Goal: Communication & Community: Answer question/provide support

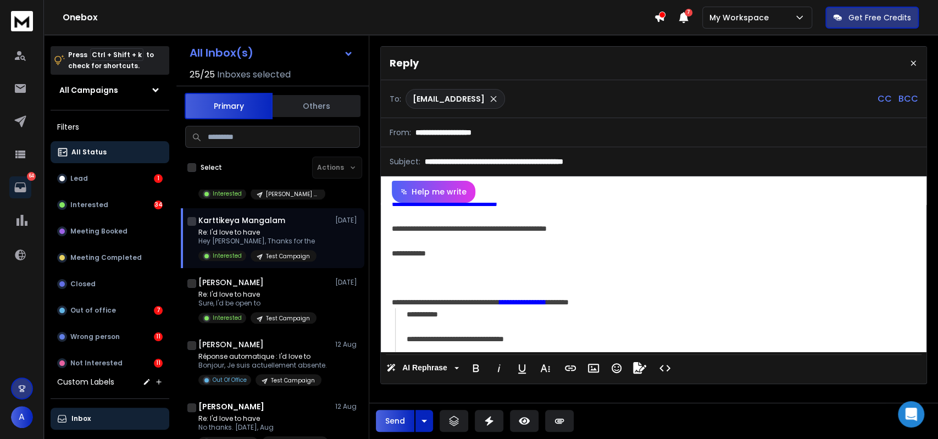
scroll to position [84, 0]
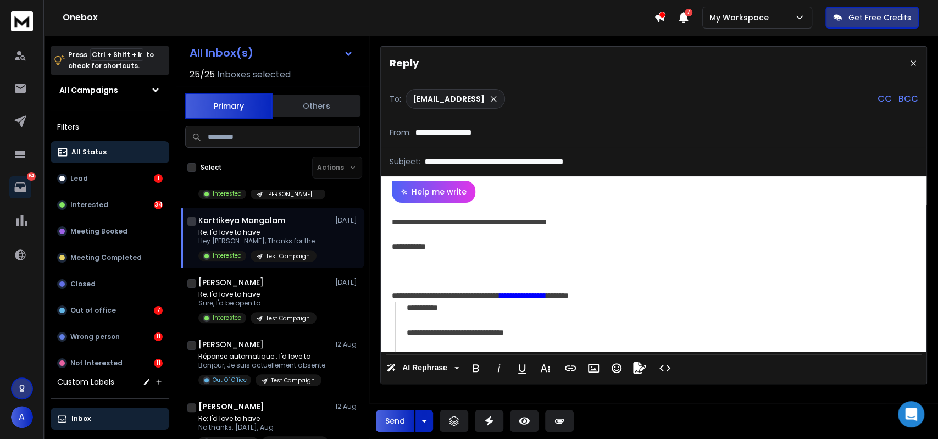
click at [412, 245] on div "**********" at bounding box center [654, 247] width 524 height 12
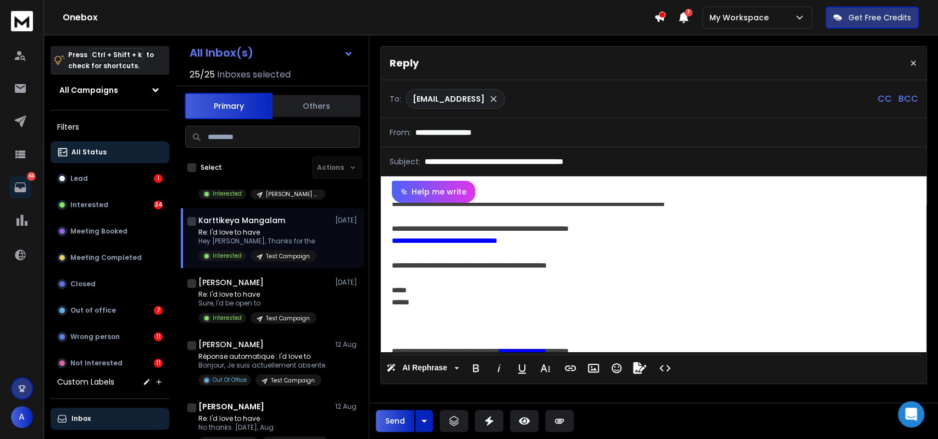
scroll to position [0, 0]
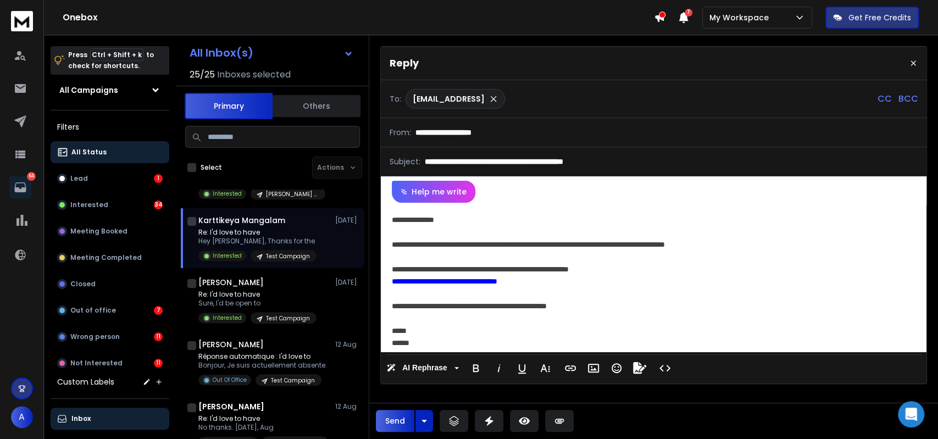
click at [892, 97] on div "CC BCC" at bounding box center [897, 98] width 41 height 13
click at [888, 97] on p "CC" at bounding box center [884, 98] width 14 height 13
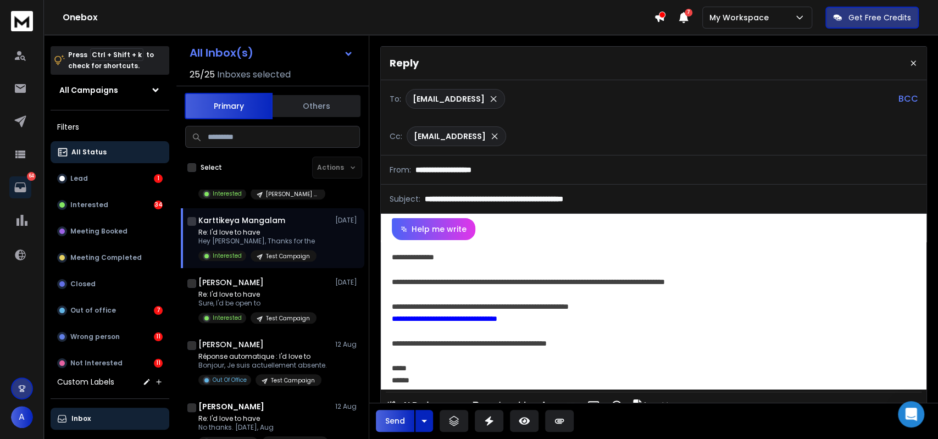
click at [499, 141] on icon at bounding box center [494, 136] width 9 height 9
click at [484, 143] on input at bounding box center [445, 136] width 77 height 20
paste input "**********"
type input "**********"
click at [391, 428] on button "Send" at bounding box center [395, 421] width 38 height 22
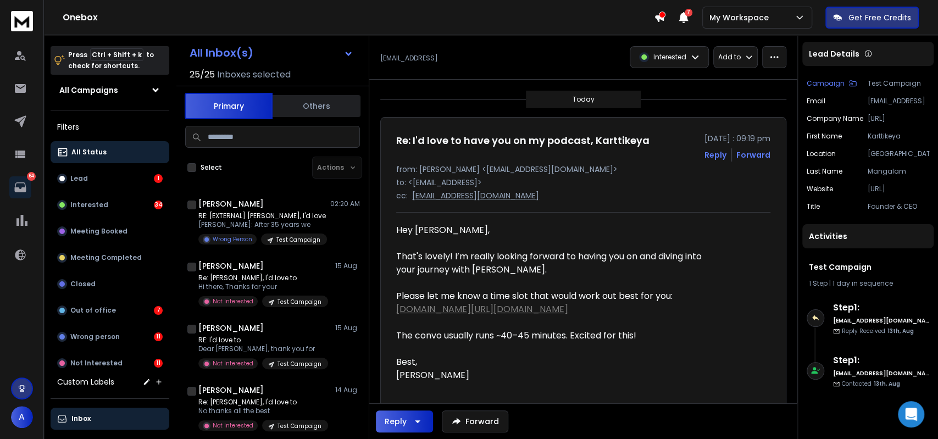
click at [597, 101] on div "Today" at bounding box center [583, 100] width 115 height 18
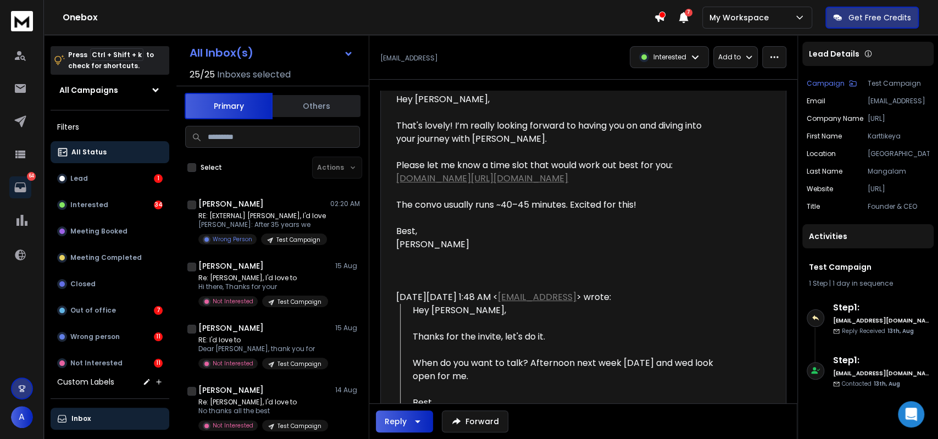
scroll to position [121, 0]
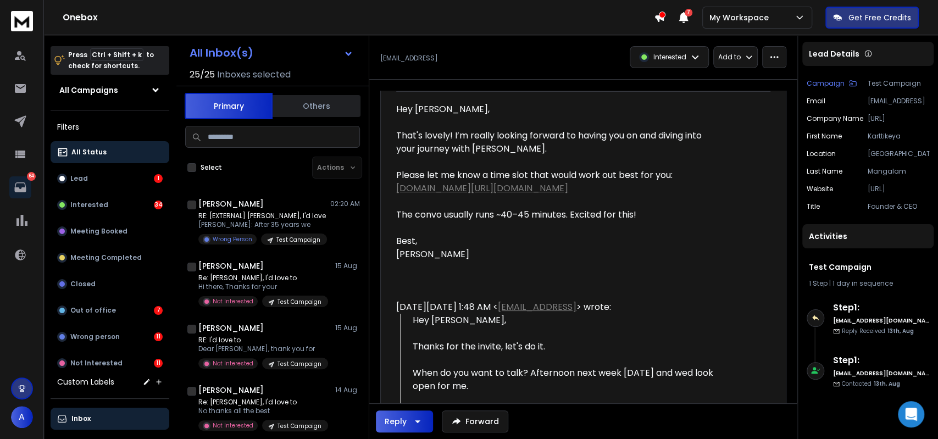
click at [568, 191] on link "[DOMAIN_NAME][URL][DOMAIN_NAME]" at bounding box center [482, 188] width 172 height 13
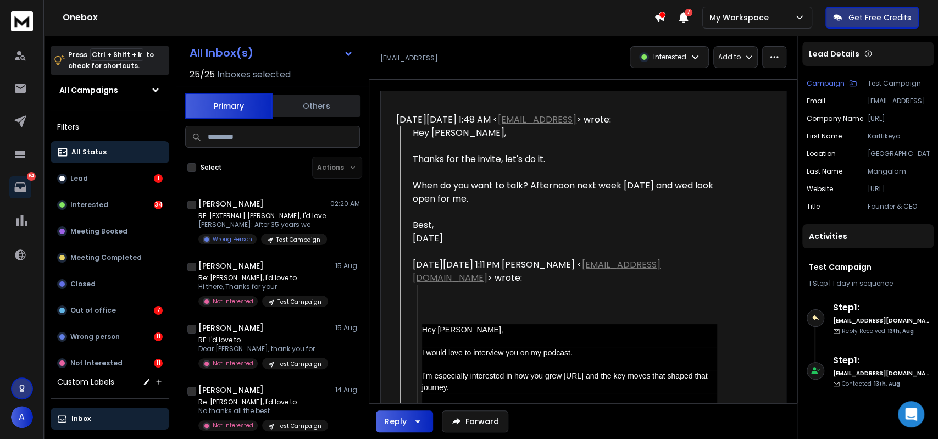
scroll to position [242, 0]
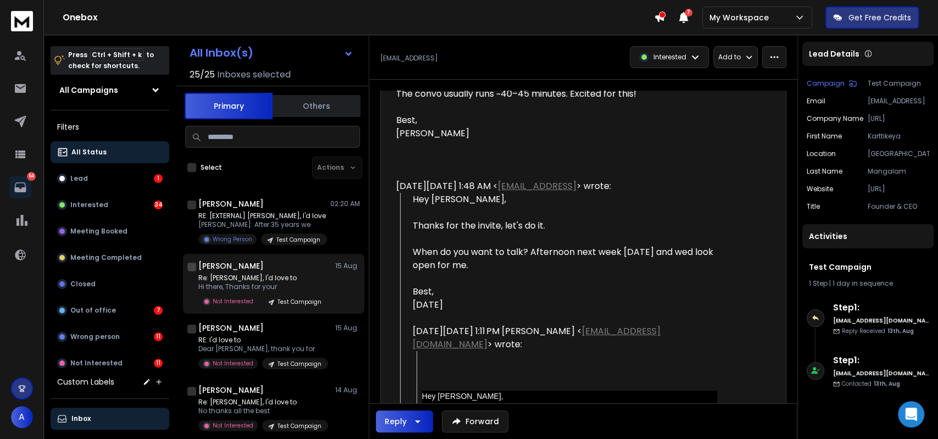
click at [283, 270] on div "[PERSON_NAME] [DATE]" at bounding box center [279, 266] width 162 height 11
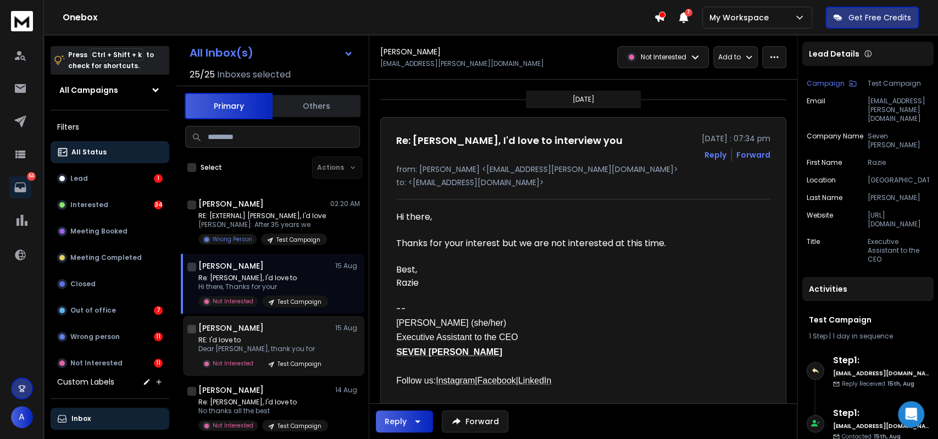
click at [301, 334] on div "[PERSON_NAME] [DATE]" at bounding box center [279, 328] width 162 height 11
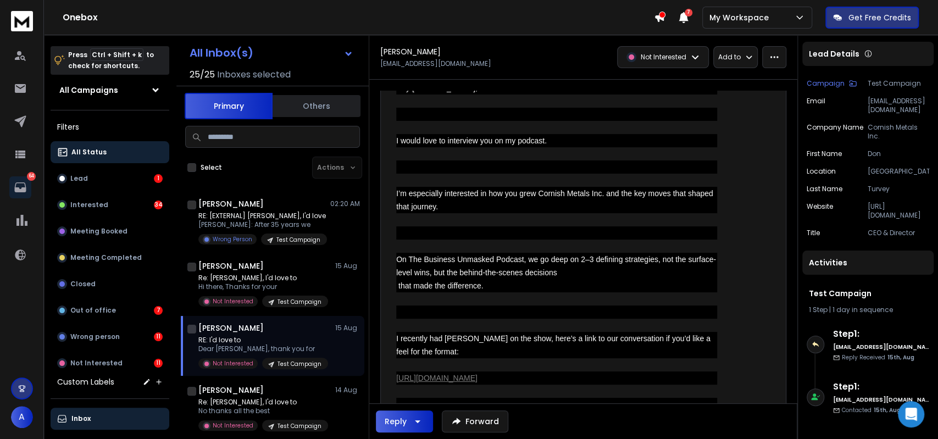
scroll to position [0, 0]
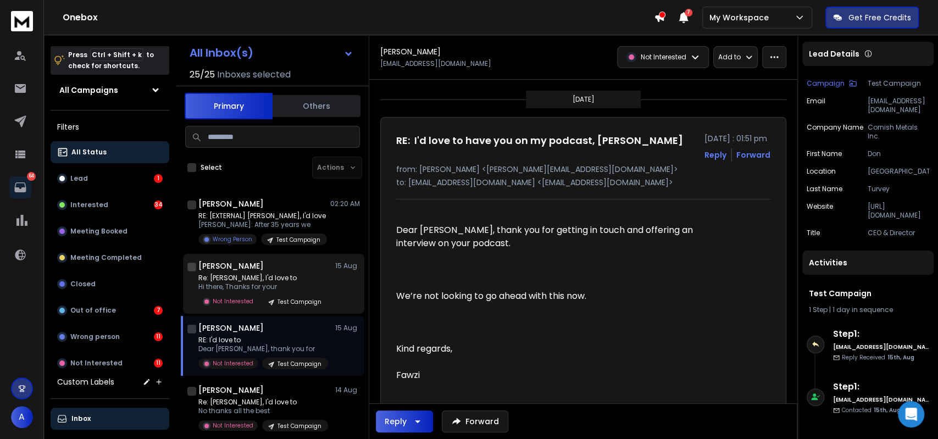
click at [311, 262] on div "[PERSON_NAME] [DATE]" at bounding box center [279, 266] width 162 height 11
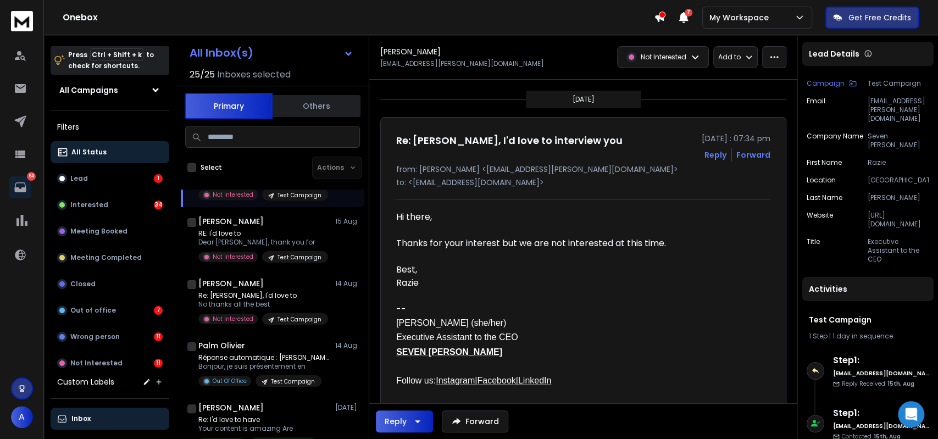
scroll to position [121, 0]
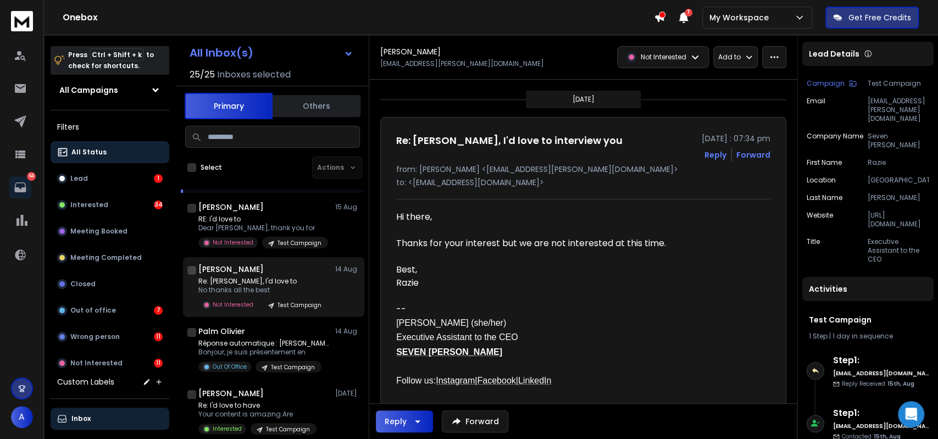
click at [316, 277] on div "[PERSON_NAME] [DATE] Re: [PERSON_NAME], I'd love to No thanks all the best Not …" at bounding box center [279, 287] width 162 height 47
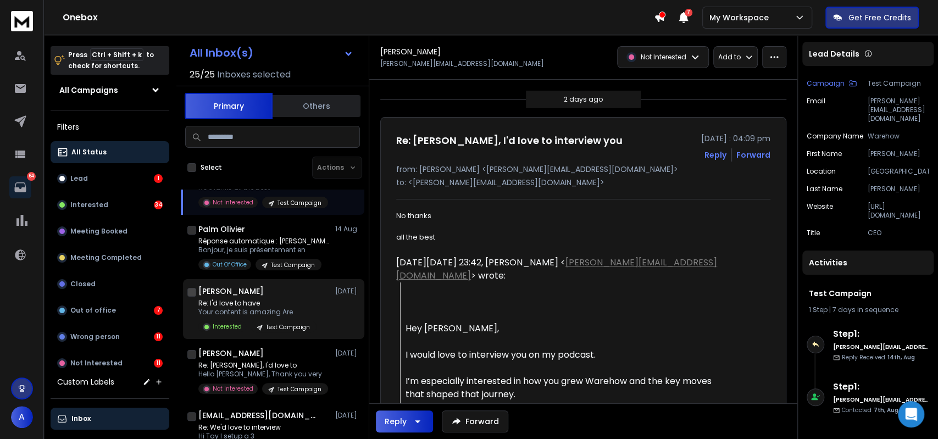
scroll to position [242, 0]
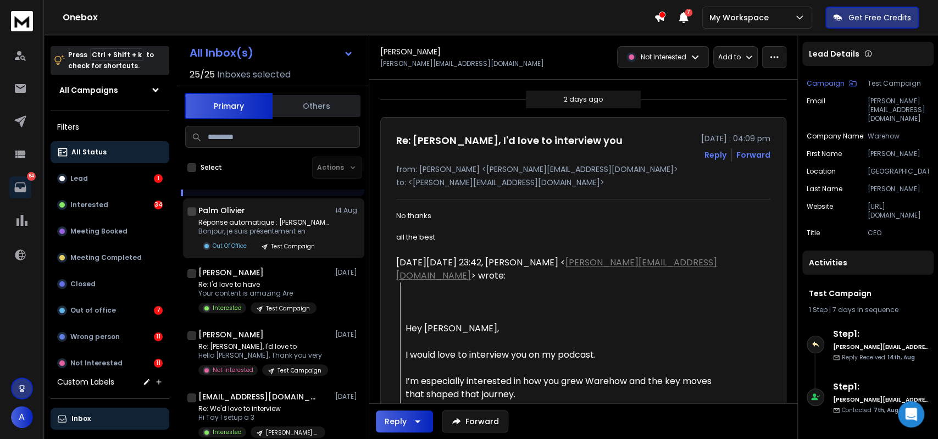
click at [303, 222] on p "Réponse automatique : [PERSON_NAME], I'd love" at bounding box center [264, 222] width 132 height 9
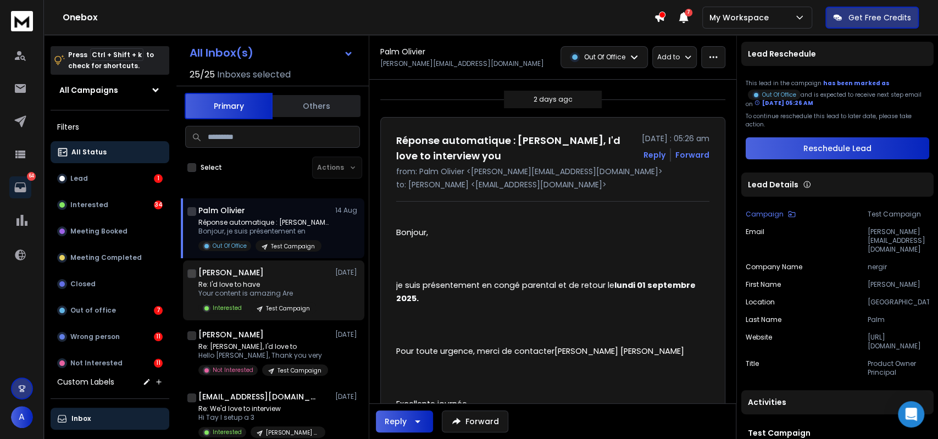
click at [313, 287] on div "Re: I'd love to have Your content is amazing Are Interested Test Campaign" at bounding box center [279, 297] width 162 height 34
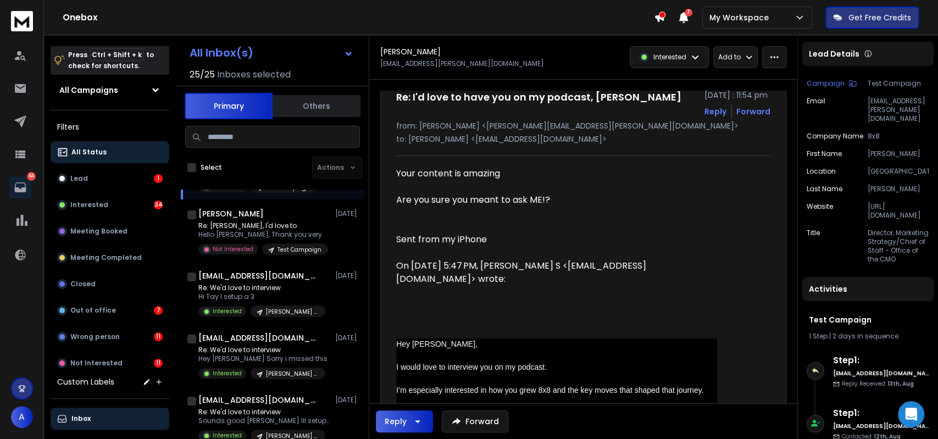
scroll to position [0, 0]
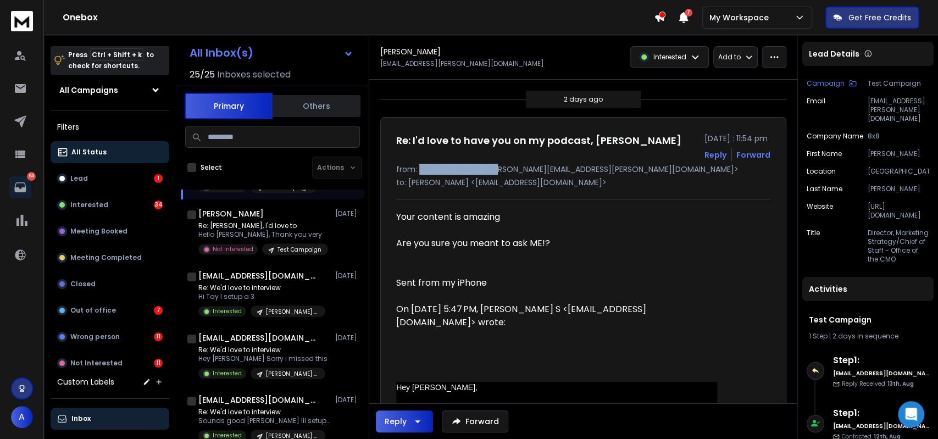
drag, startPoint x: 483, startPoint y: 172, endPoint x: 420, endPoint y: 167, distance: 63.4
click at [420, 167] on p "from: [PERSON_NAME] <[PERSON_NAME][EMAIL_ADDRESS][PERSON_NAME][DOMAIN_NAME]>" at bounding box center [583, 169] width 374 height 11
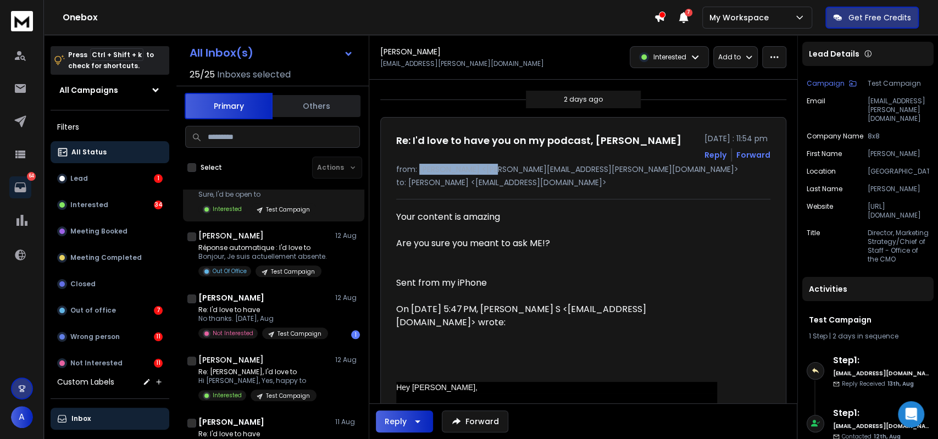
scroll to position [726, 0]
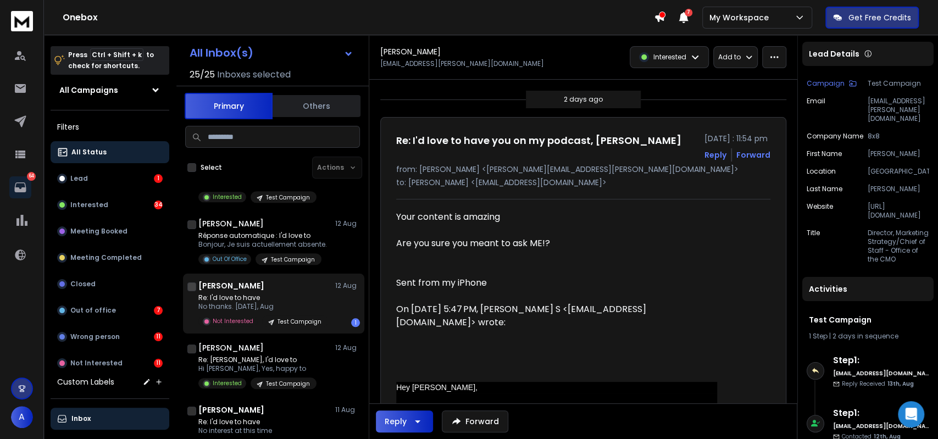
click at [330, 291] on div "[PERSON_NAME] [DATE]" at bounding box center [279, 285] width 162 height 11
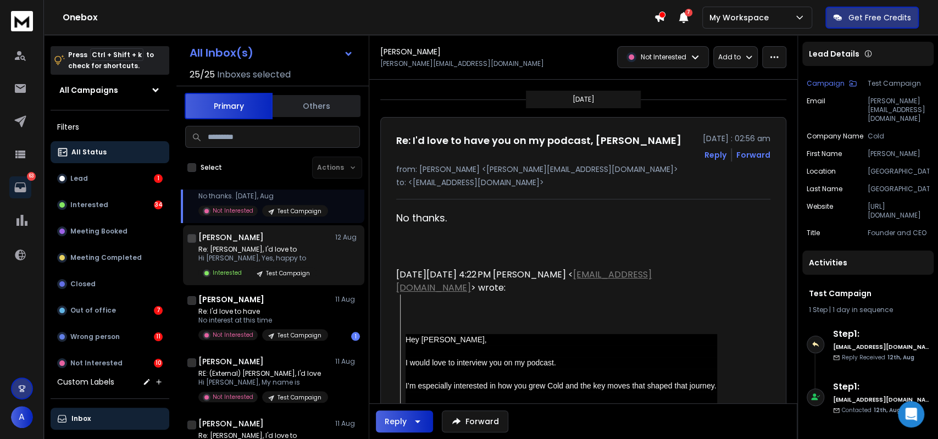
scroll to position [847, 0]
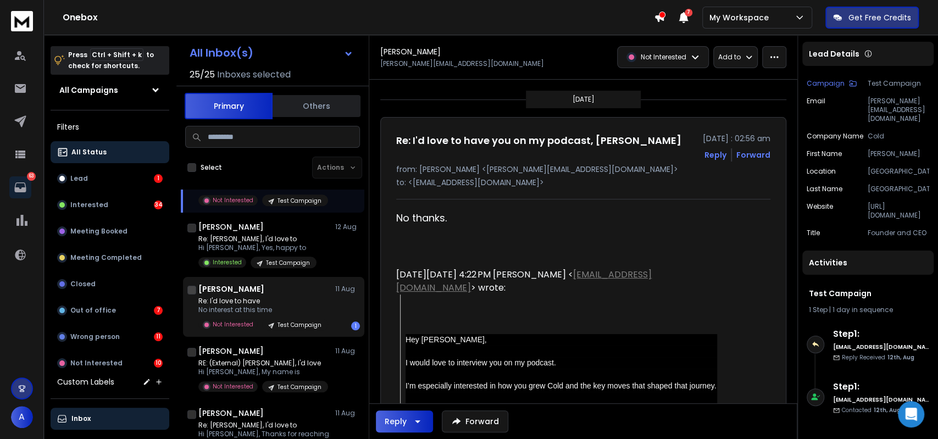
click at [328, 311] on div "Re: I'd love to have No interest at this time Not Interested Test Campaign 1" at bounding box center [279, 314] width 162 height 34
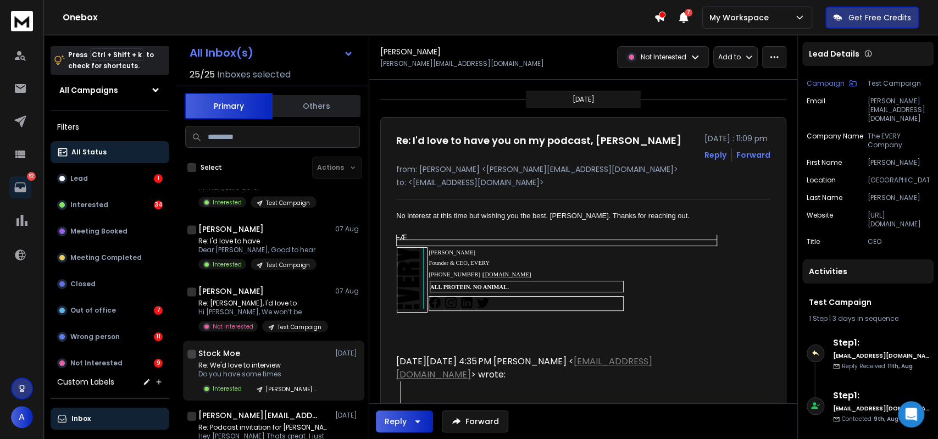
scroll to position [1572, 0]
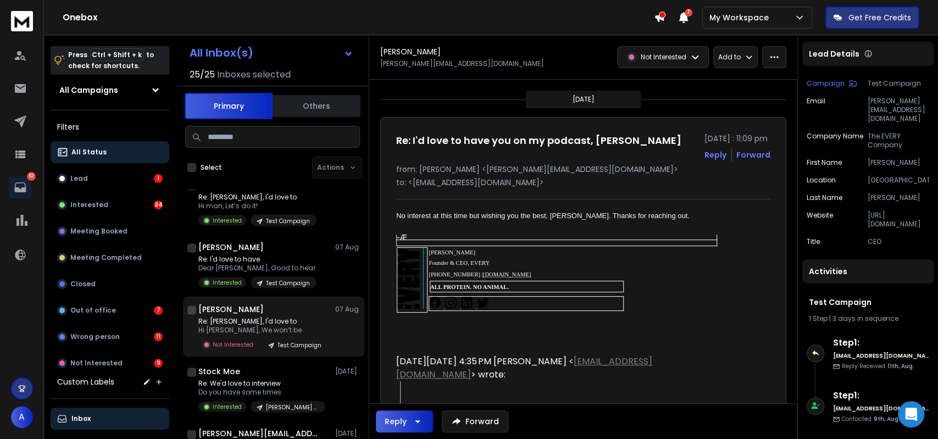
click at [305, 321] on p "Re: [PERSON_NAME], I'd love to" at bounding box center [263, 321] width 130 height 9
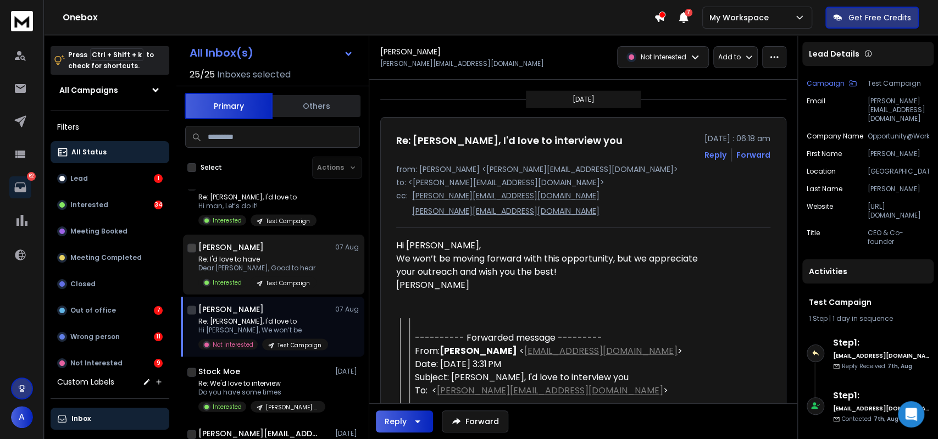
click at [321, 277] on div "Re: I'd love to have Dear [PERSON_NAME], Good to hear Interested Test Campaign" at bounding box center [279, 272] width 162 height 34
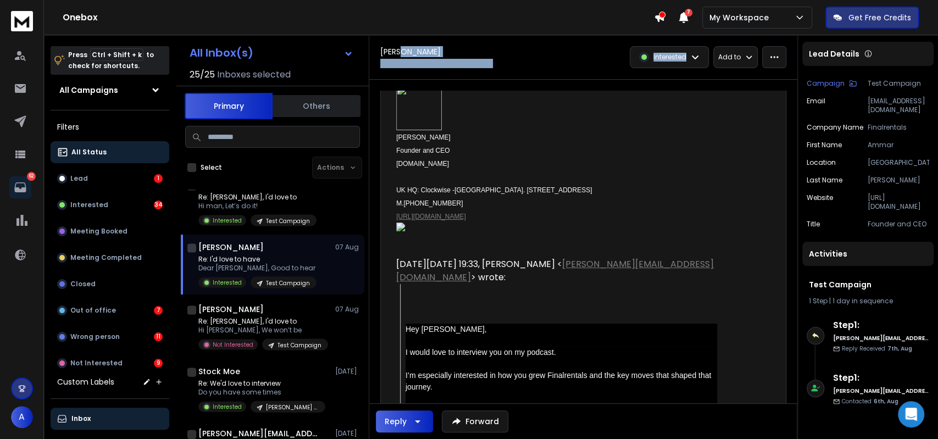
scroll to position [0, 0]
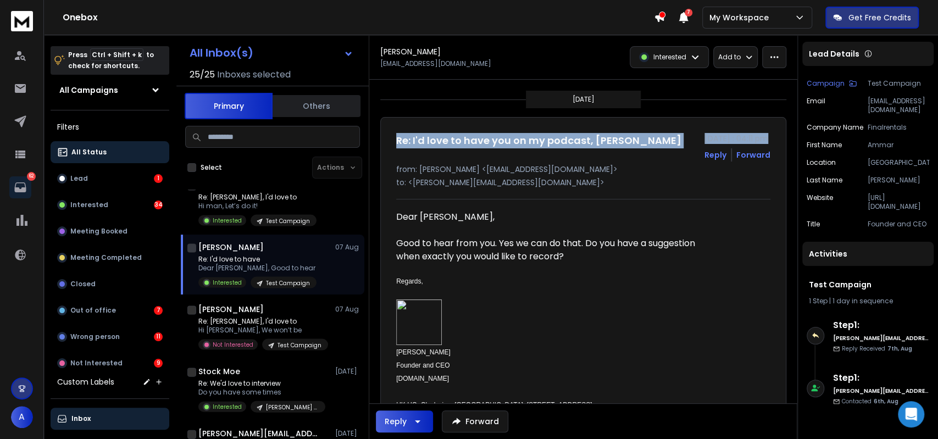
drag, startPoint x: 458, startPoint y: 208, endPoint x: 384, endPoint y: 136, distance: 103.4
copy div "Re: I'd love to have you on my podcast, [PERSON_NAME] [DATE] : 04:11 pm"
click at [549, 240] on div "Good to hear from you. Yes we can do that. Do you have a suggestion when exactl…" at bounding box center [556, 250] width 321 height 26
